Goal: Task Accomplishment & Management: Manage account settings

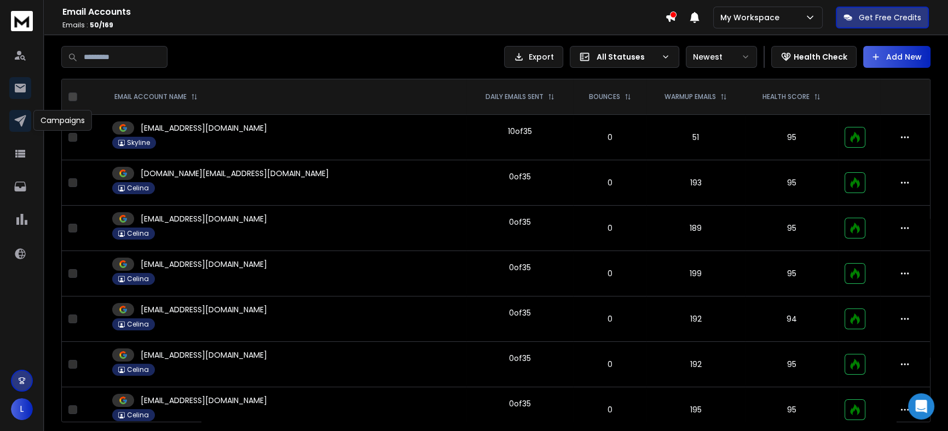
click at [16, 119] on icon at bounding box center [19, 120] width 11 height 11
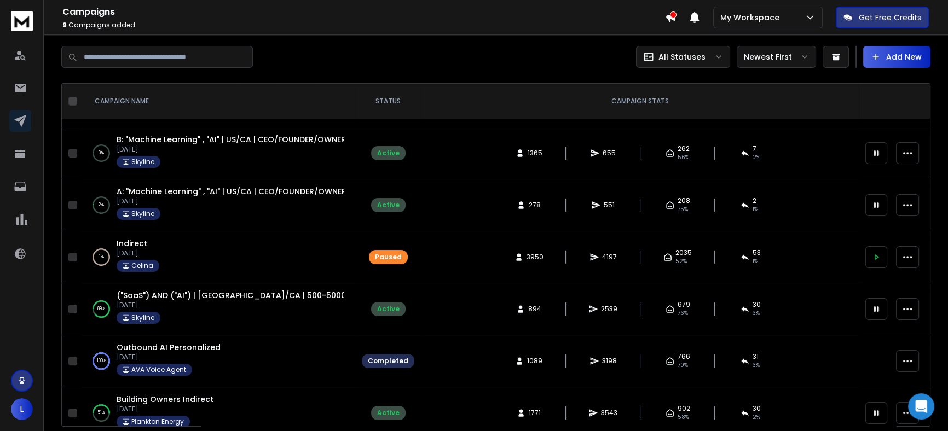
scroll to position [99, 0]
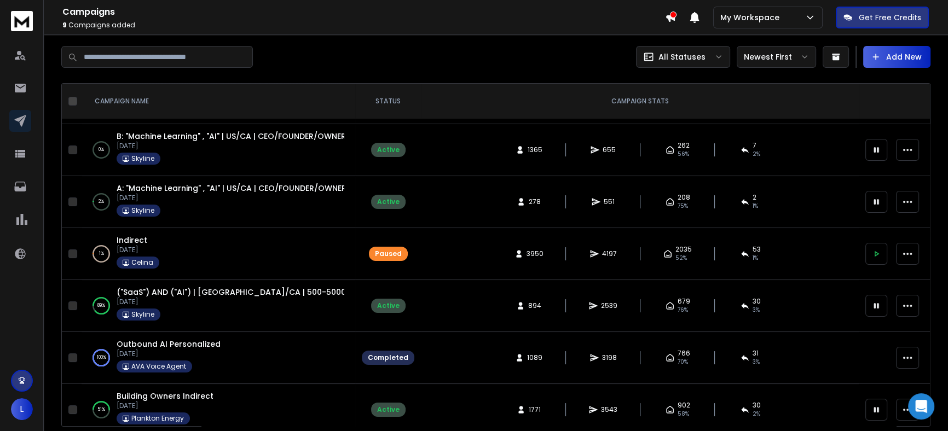
click at [215, 306] on div "("SaaS") AND ("AI") | [GEOGRAPHIC_DATA]/CA | 500-5000 | BizDev/Mar | Owner/CXO/…" at bounding box center [231, 306] width 228 height 38
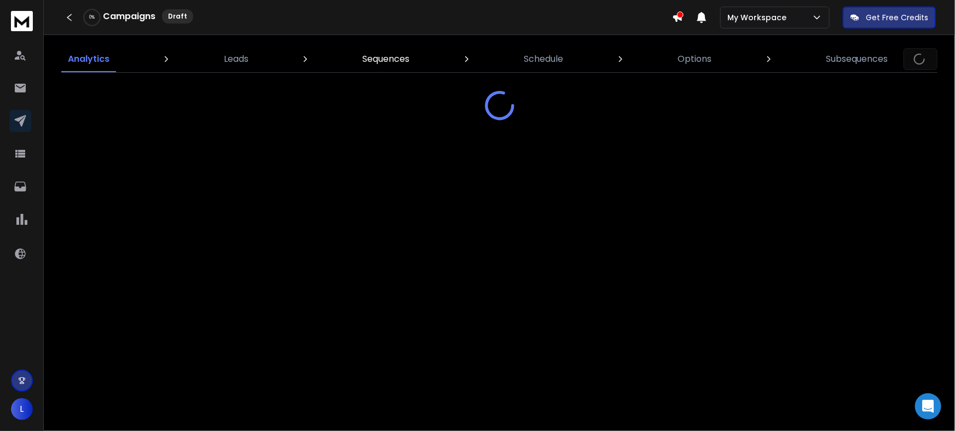
click at [377, 60] on p "Sequences" at bounding box center [386, 59] width 47 height 13
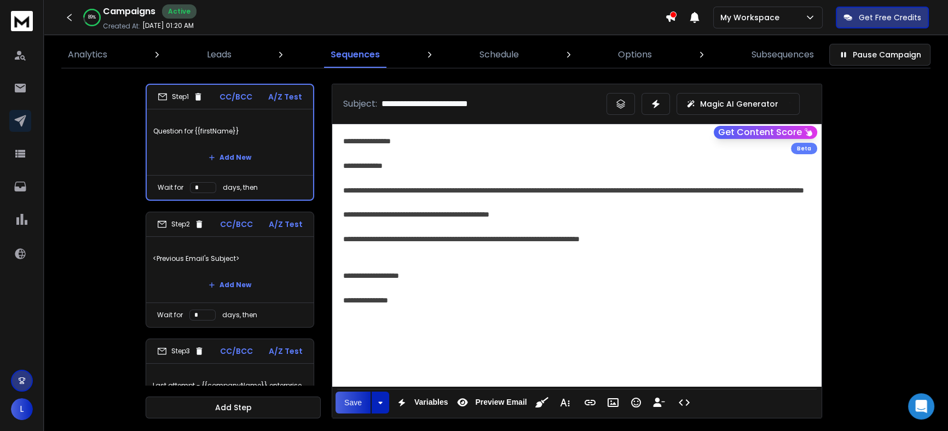
scroll to position [26, 0]
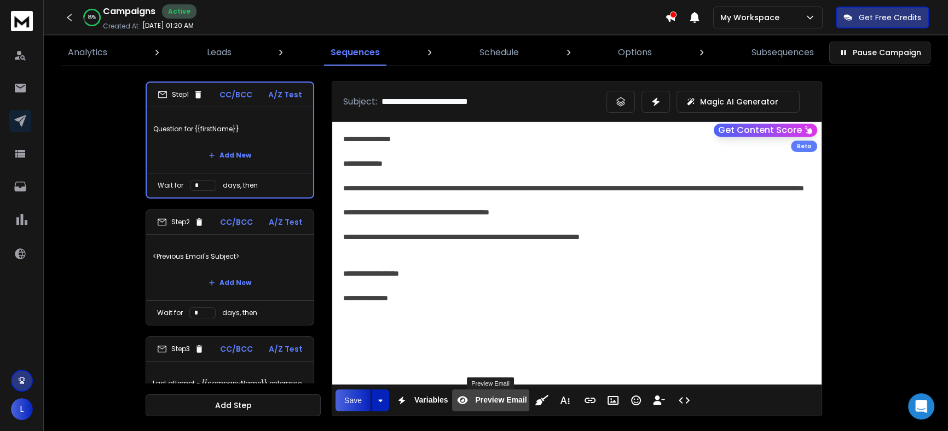
click at [485, 402] on span "Preview Email" at bounding box center [501, 400] width 56 height 9
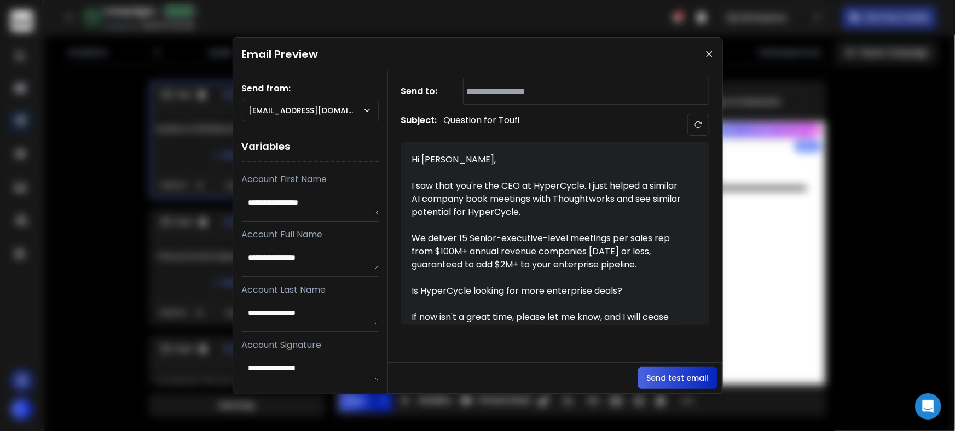
click at [706, 56] on icon at bounding box center [709, 54] width 9 height 9
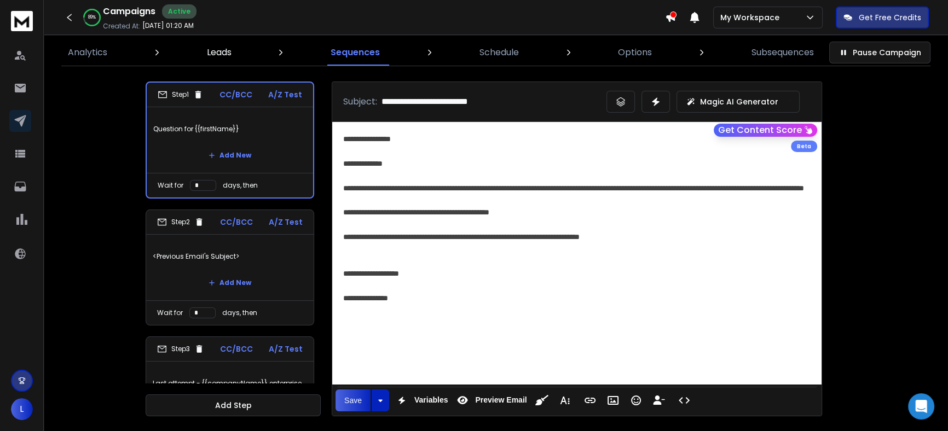
click at [215, 55] on p "Leads" at bounding box center [219, 52] width 25 height 13
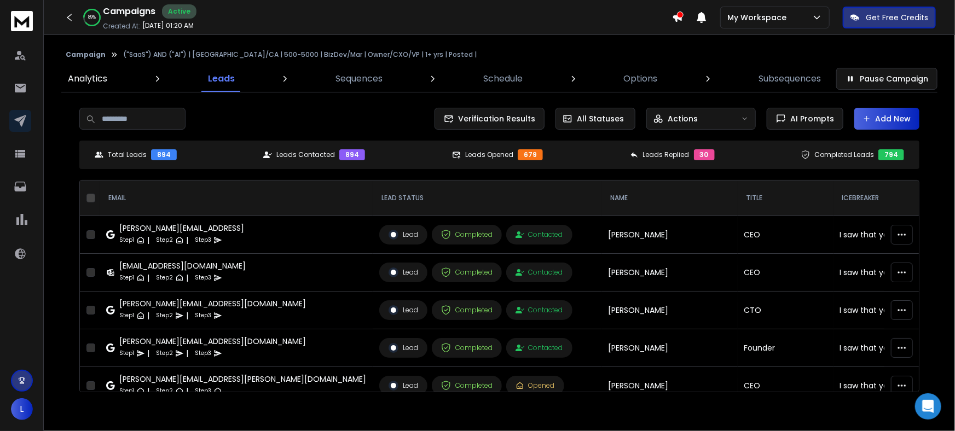
click at [112, 79] on link "Analytics" at bounding box center [87, 79] width 53 height 26
